Goal: Transaction & Acquisition: Purchase product/service

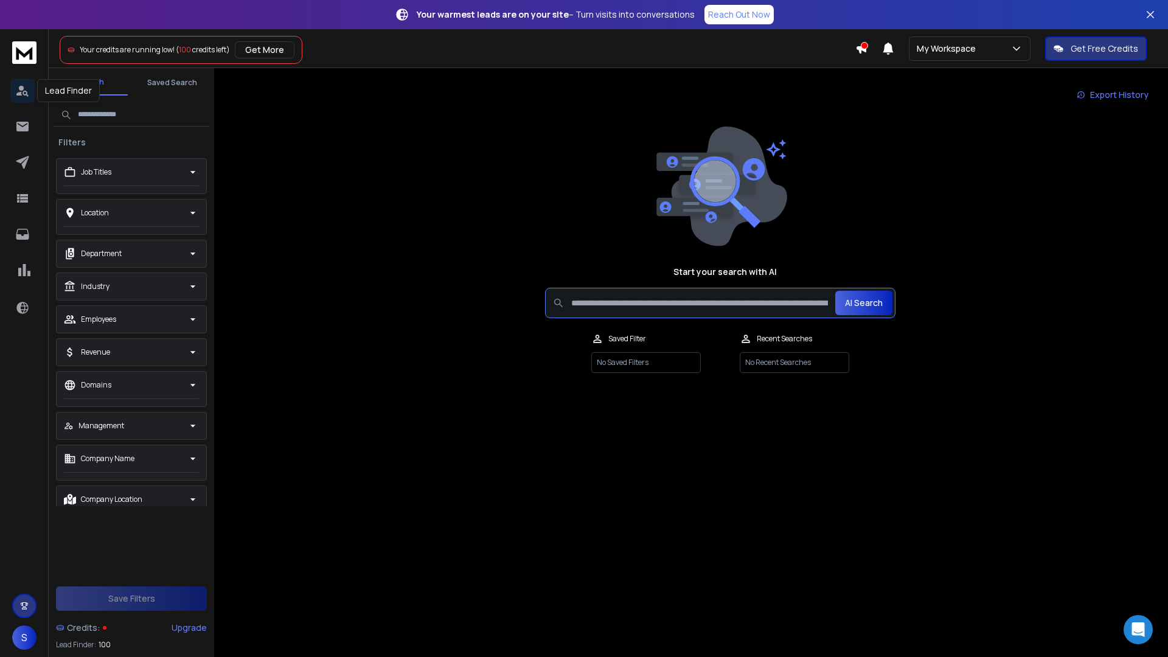
click at [24, 93] on icon at bounding box center [22, 90] width 15 height 15
click at [21, 55] on img at bounding box center [24, 52] width 24 height 23
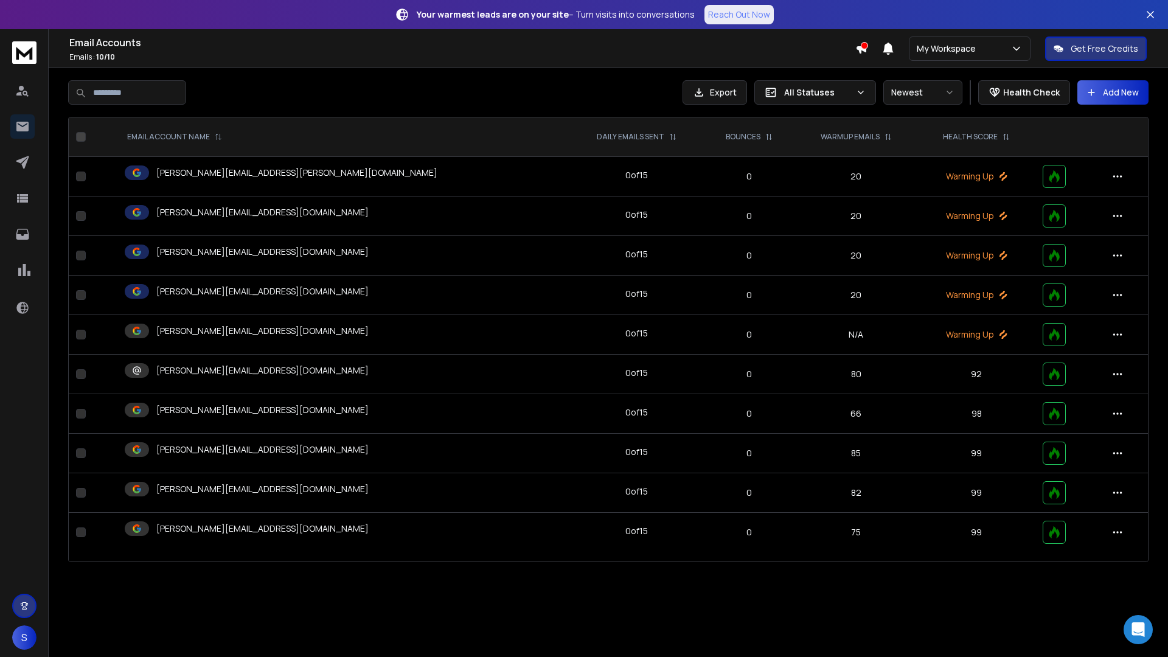
click at [727, 23] on link "Reach Out Now" at bounding box center [738, 14] width 69 height 19
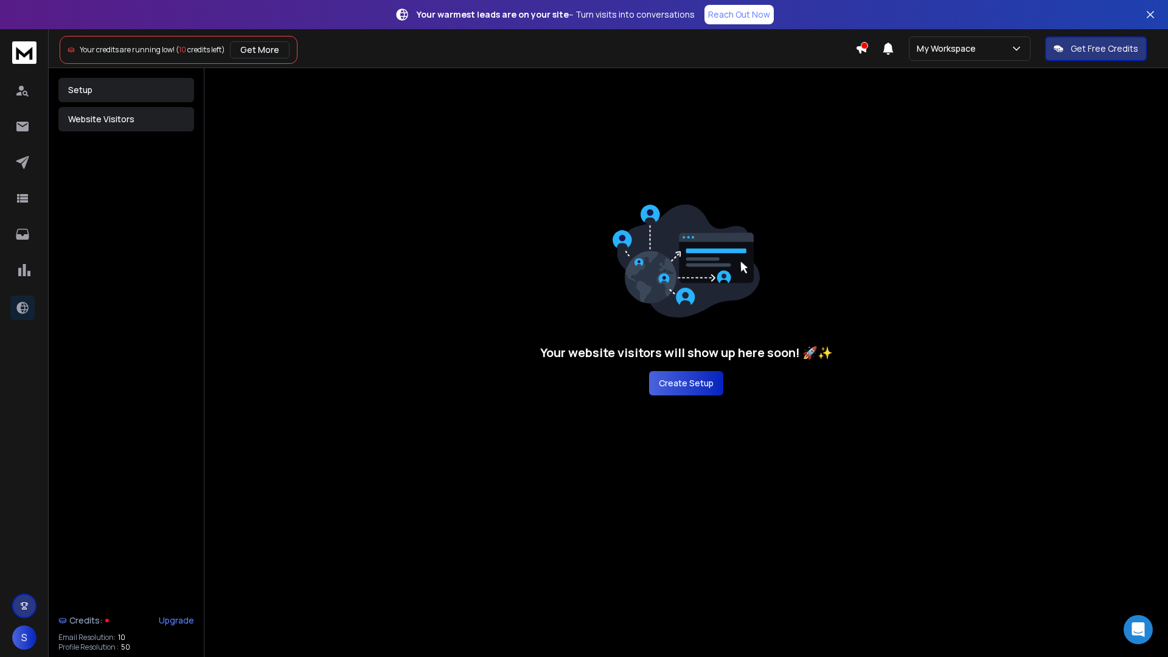
click at [109, 100] on button "Setup" at bounding box center [126, 90] width 136 height 24
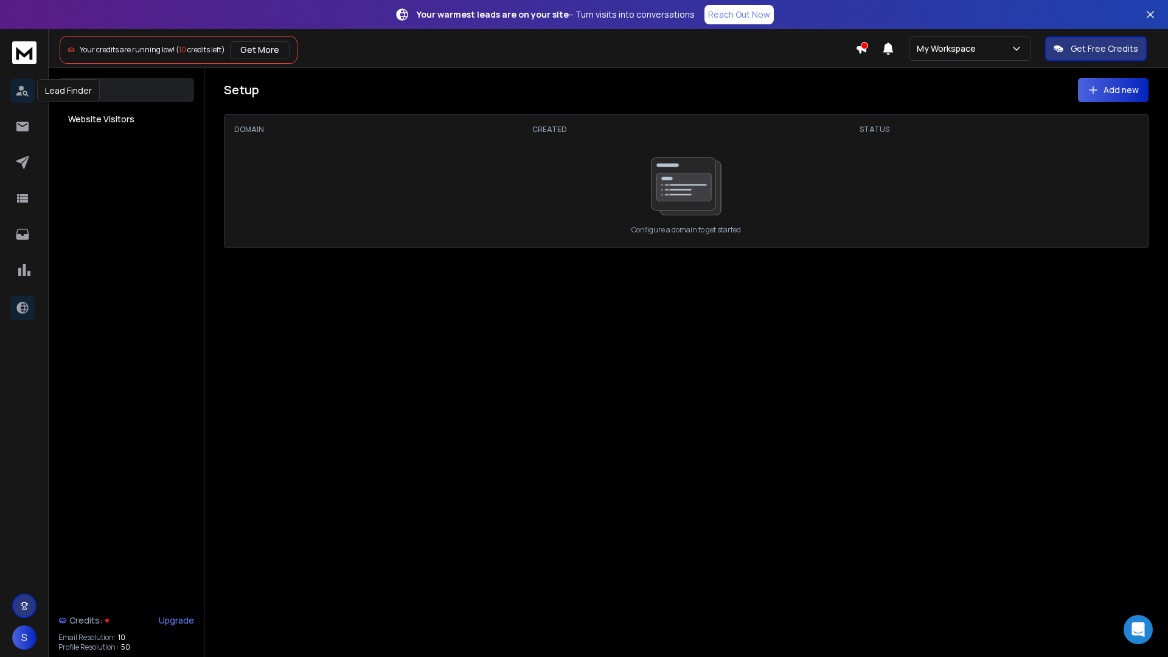
click at [21, 93] on icon at bounding box center [22, 90] width 15 height 15
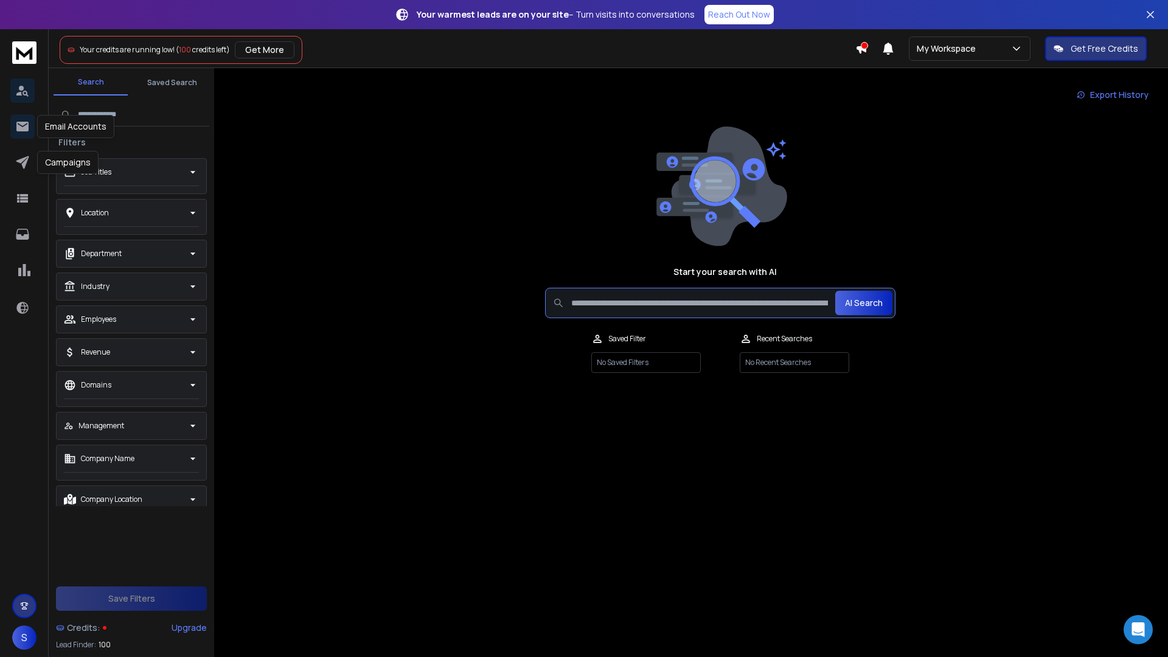
click at [22, 136] on link at bounding box center [22, 126] width 24 height 24
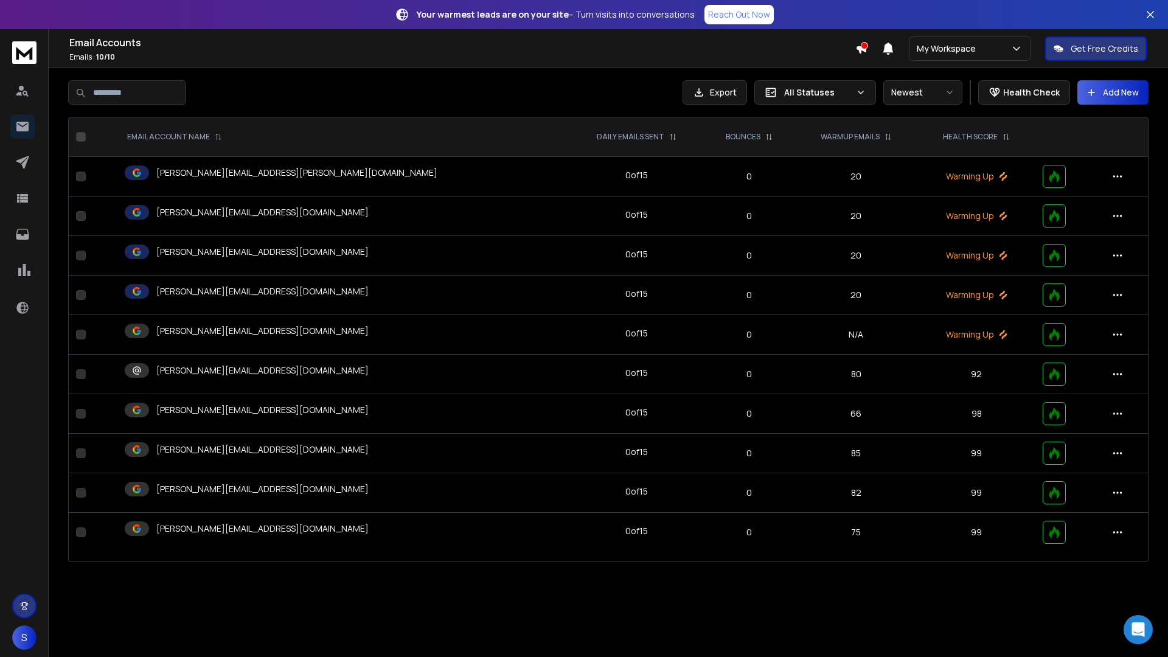
click at [1122, 100] on button "Add New" at bounding box center [1112, 92] width 71 height 24
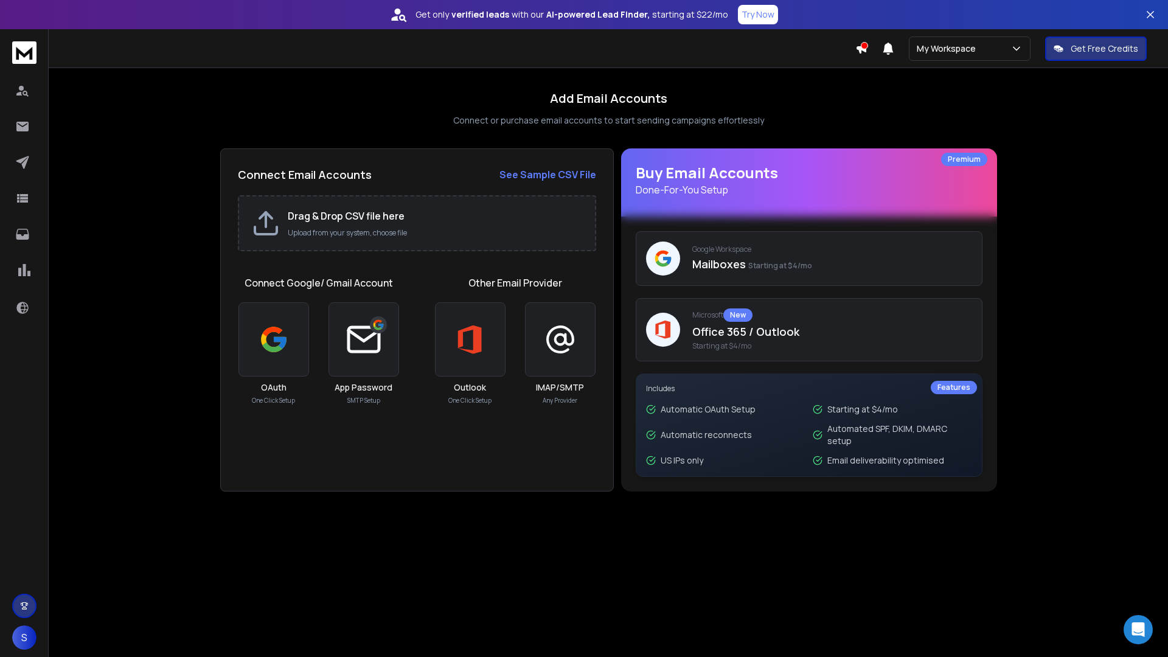
click at [731, 318] on div "New" at bounding box center [737, 314] width 29 height 13
click at [774, 251] on p "Google Workspace" at bounding box center [832, 250] width 280 height 10
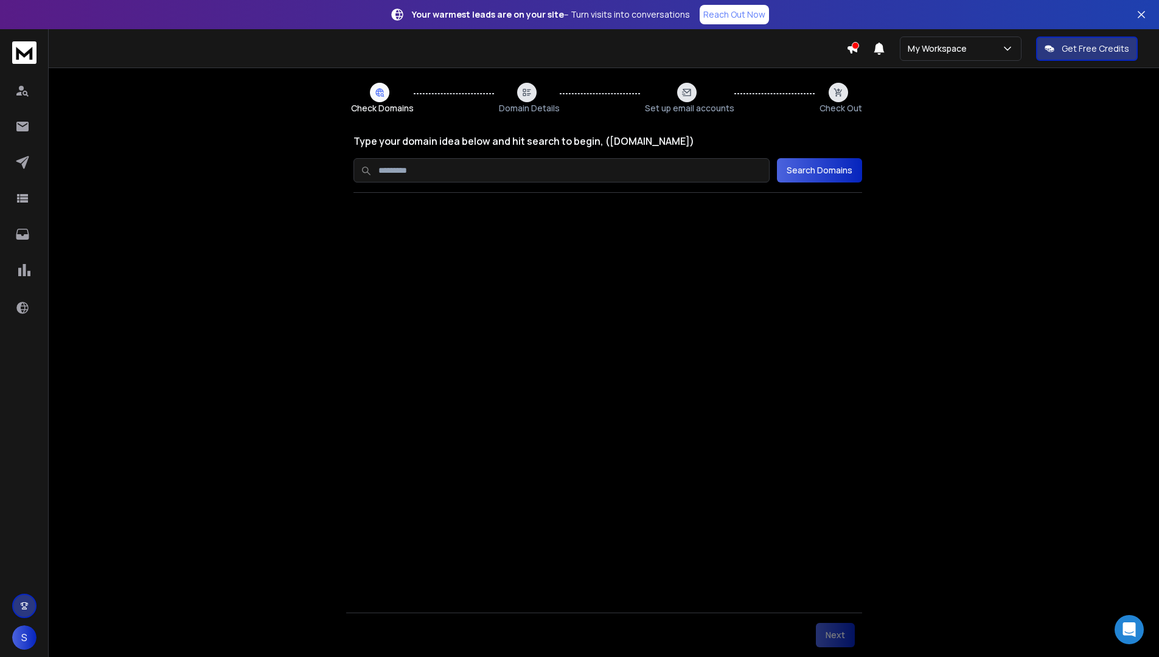
click at [451, 180] on input at bounding box center [561, 170] width 416 height 24
type input "**********"
click at [497, 233] on div "**********" at bounding box center [604, 407] width 516 height 547
click at [805, 172] on button "Search Domains" at bounding box center [819, 170] width 85 height 24
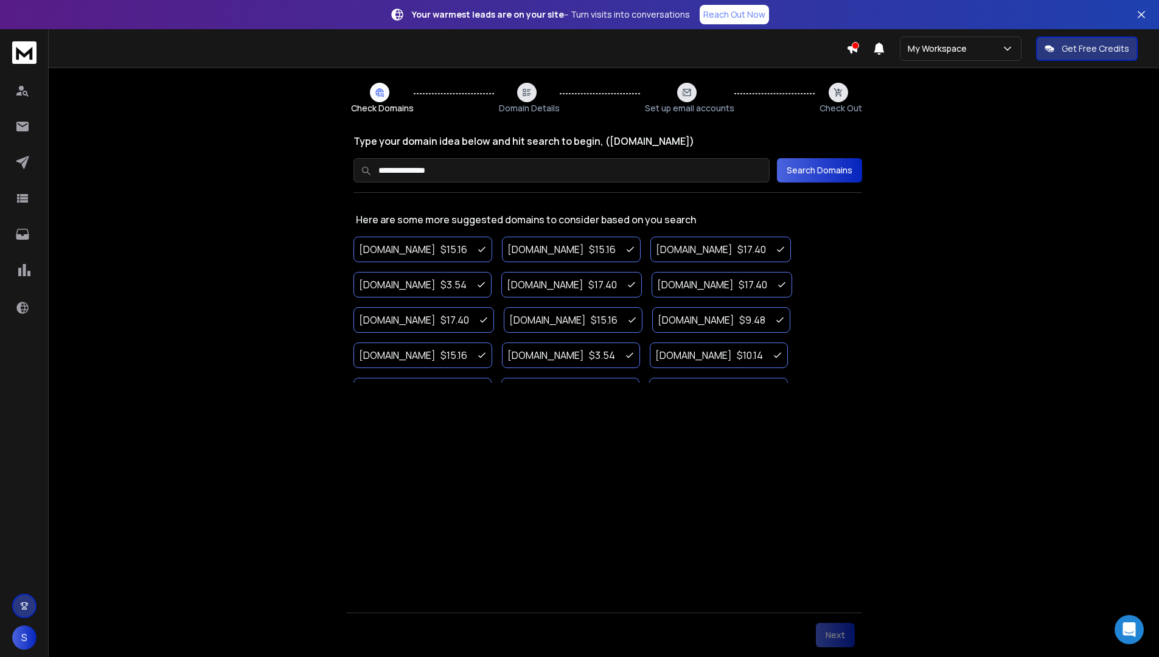
click at [419, 290] on h3 "[DOMAIN_NAME]" at bounding box center [397, 284] width 77 height 15
